Goal: Navigation & Orientation: Find specific page/section

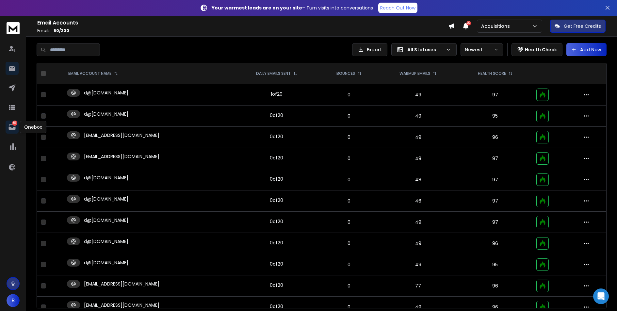
click at [13, 127] on icon at bounding box center [11, 127] width 7 height 6
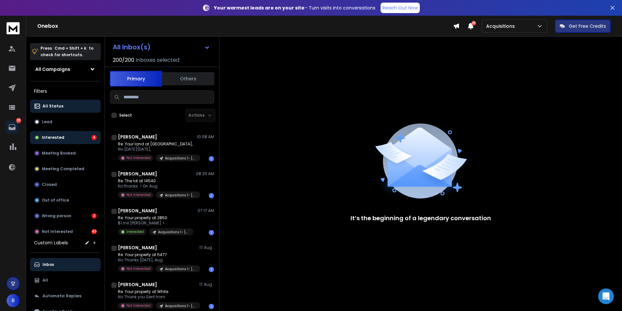
click at [51, 137] on p "Interested" at bounding box center [53, 137] width 23 height 5
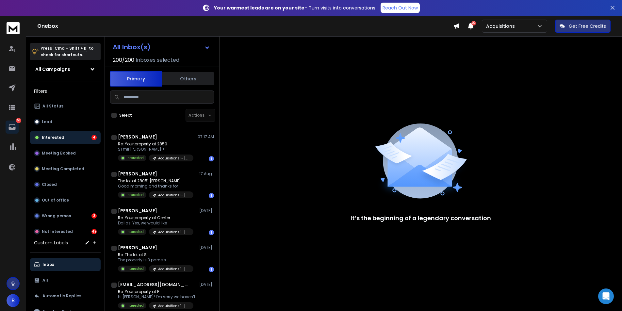
click at [171, 27] on h1 "Onebox" at bounding box center [245, 26] width 416 height 8
click at [53, 232] on p "Not Interested" at bounding box center [57, 231] width 31 height 5
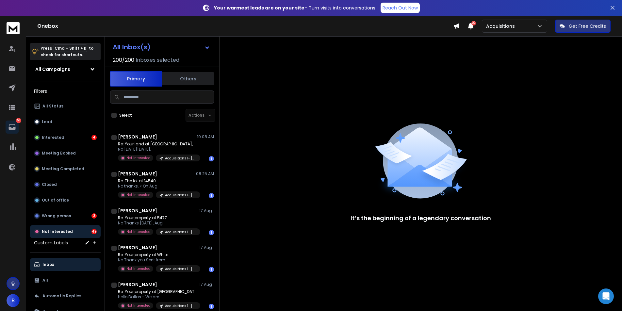
click at [330, 19] on div "Onebox 20 Acquisitions Get Free Credits" at bounding box center [311, 26] width 622 height 21
click at [428, 31] on div "Onebox 20 Acquisitions Get Free Credits" at bounding box center [311, 26] width 622 height 21
click at [387, 28] on h1 "Onebox" at bounding box center [245, 26] width 416 height 8
